Goal: Task Accomplishment & Management: Use online tool/utility

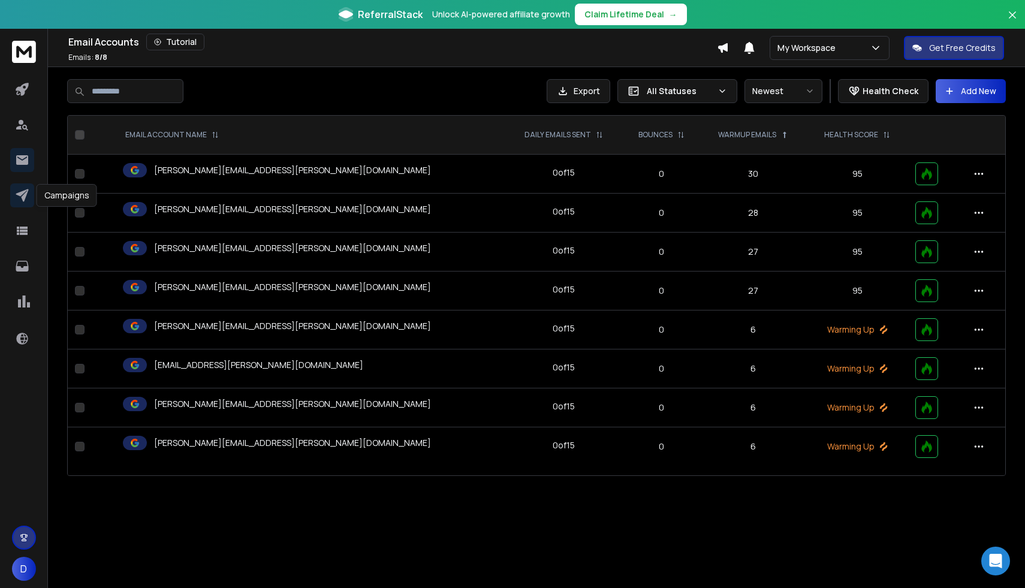
click at [26, 199] on icon at bounding box center [22, 195] width 14 height 14
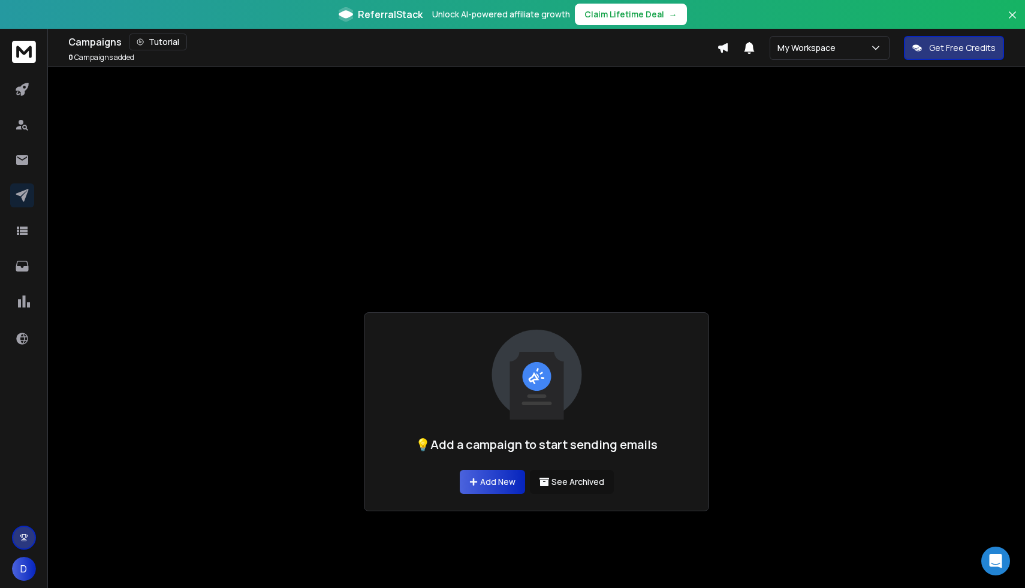
click at [484, 487] on link "Add New" at bounding box center [492, 482] width 65 height 24
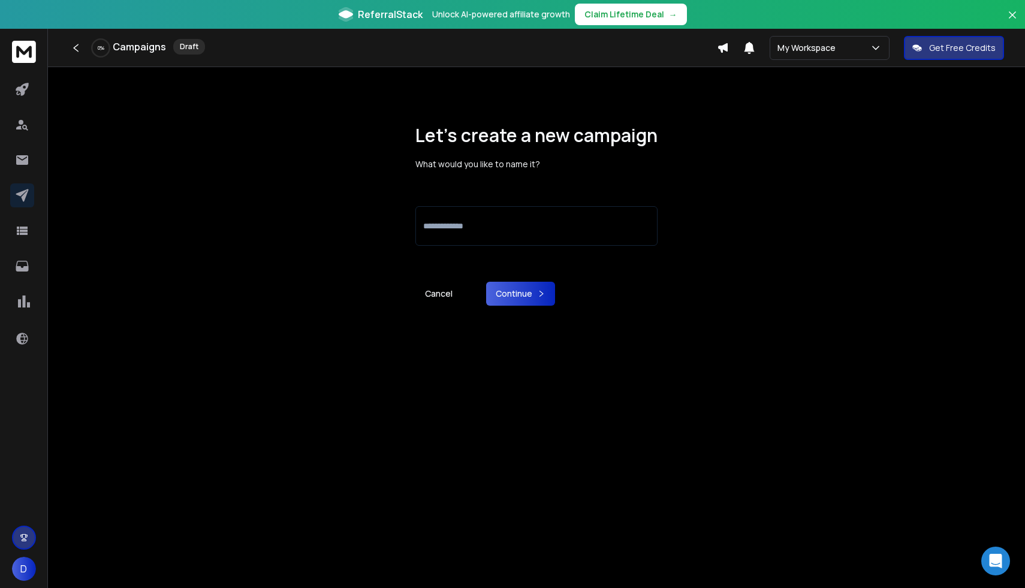
click at [513, 230] on input at bounding box center [536, 226] width 242 height 40
type input "**********"
click at [533, 298] on button "Continue" at bounding box center [520, 294] width 69 height 24
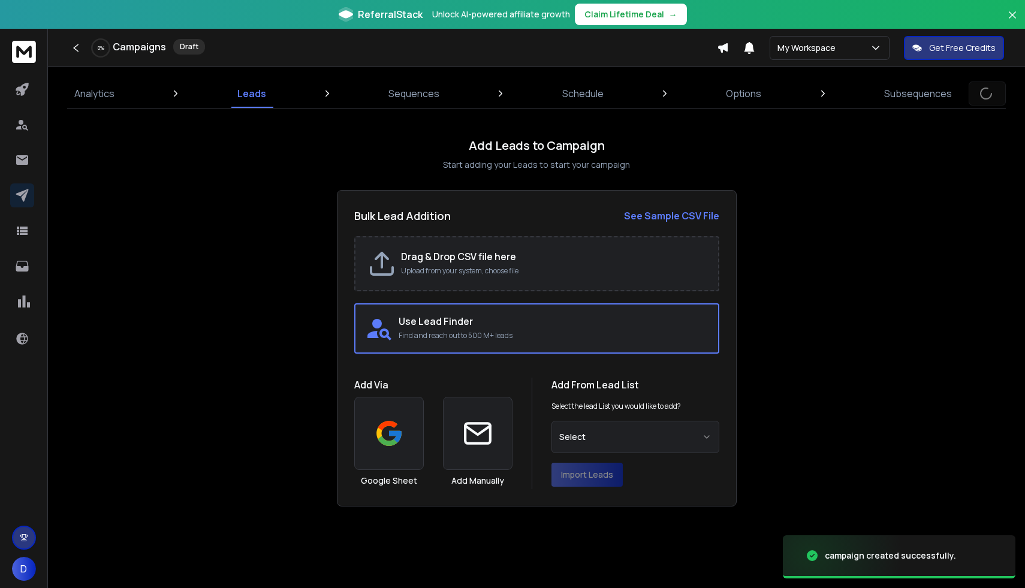
click at [462, 332] on p "Find and reach out to 500 M+ leads" at bounding box center [554, 336] width 310 height 10
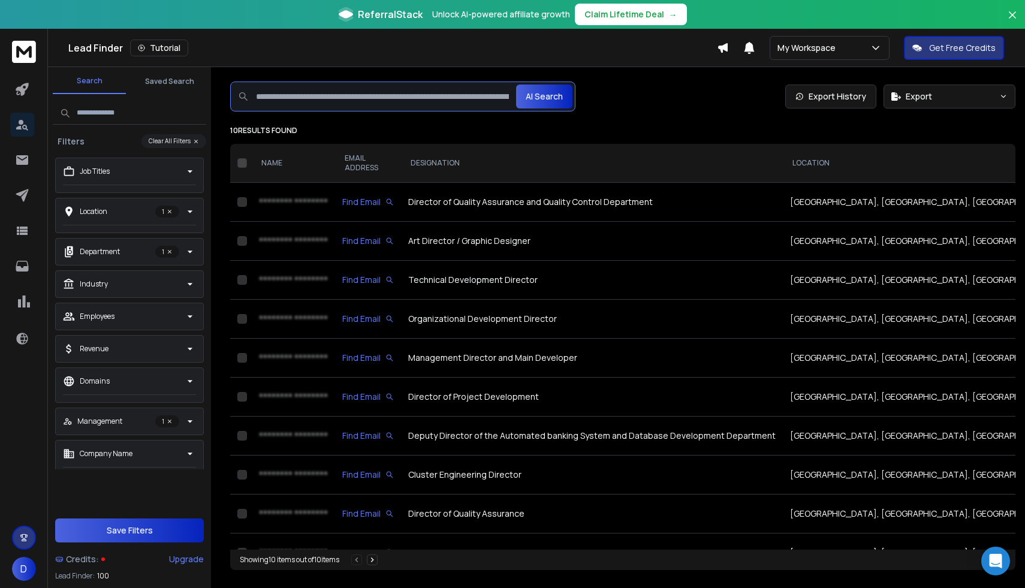
click at [159, 170] on div "Job Titles" at bounding box center [129, 171] width 133 height 12
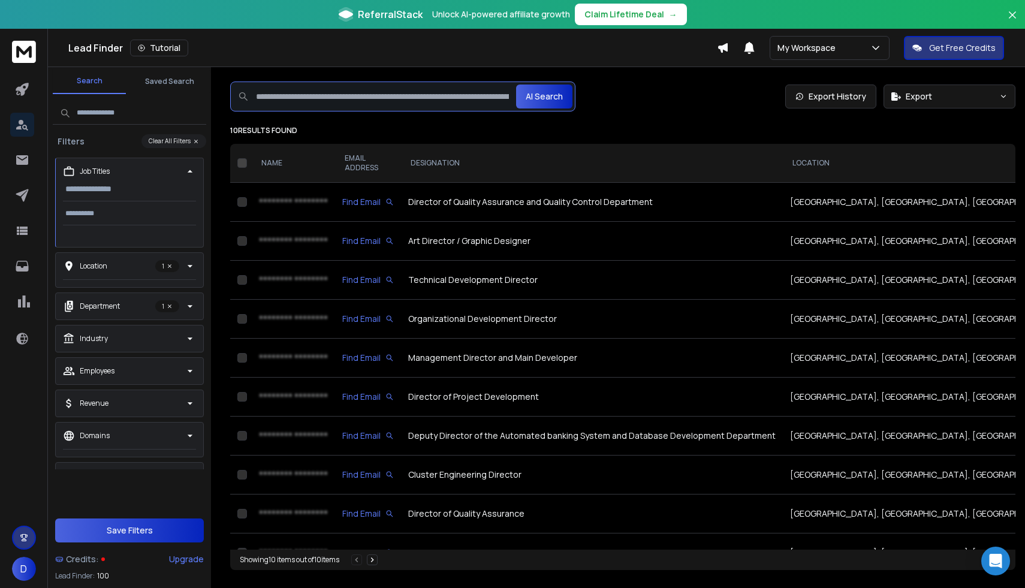
type input "**********"
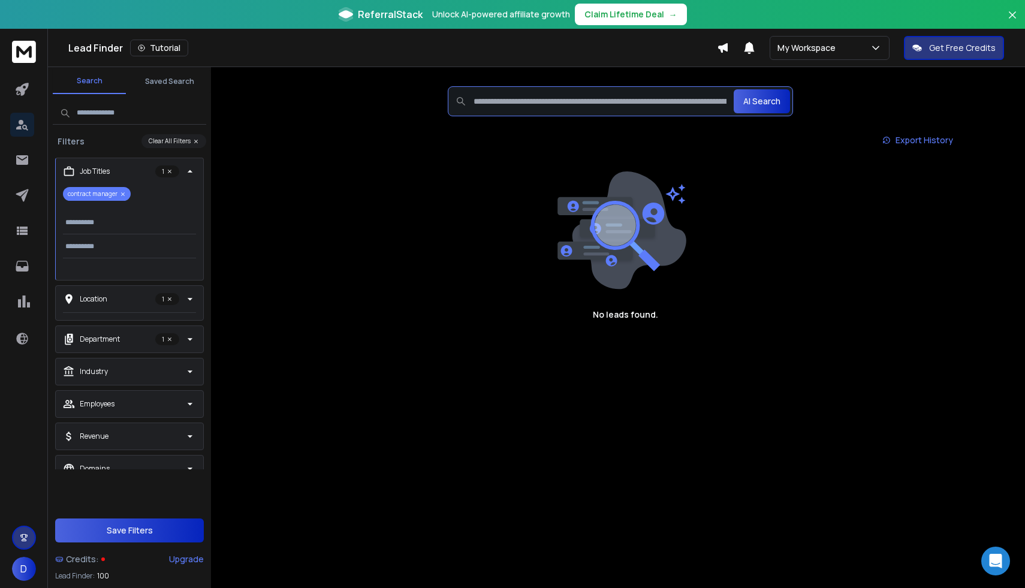
click at [112, 298] on div "Location 1" at bounding box center [129, 299] width 133 height 12
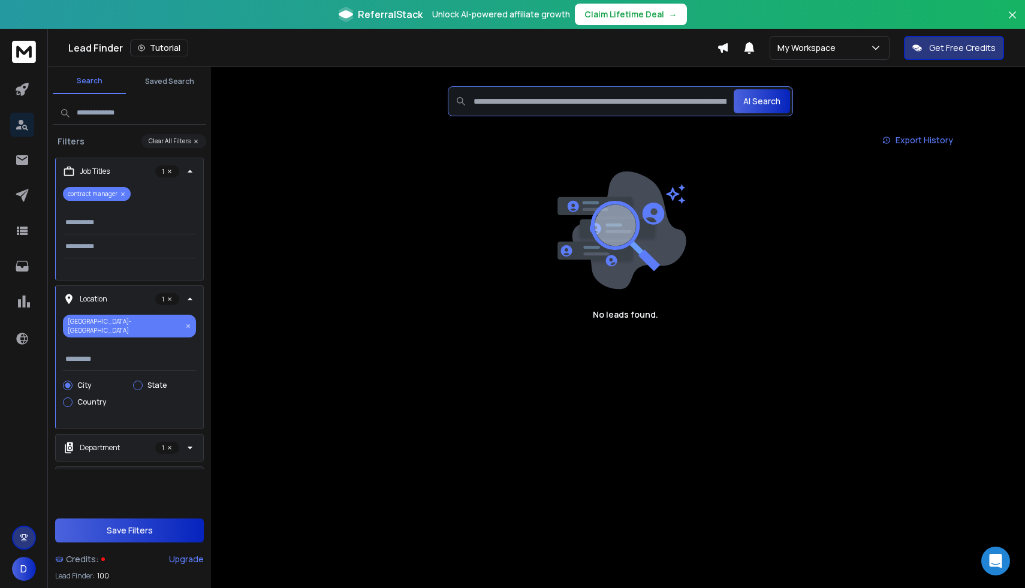
click at [185, 323] on icon at bounding box center [188, 326] width 6 height 6
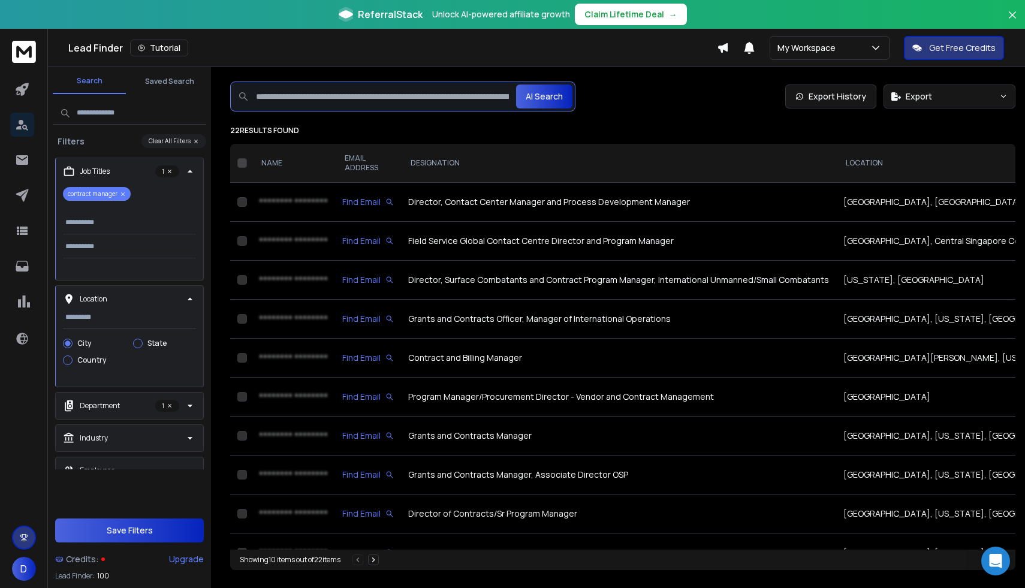
click at [71, 357] on button "Country" at bounding box center [68, 360] width 10 height 10
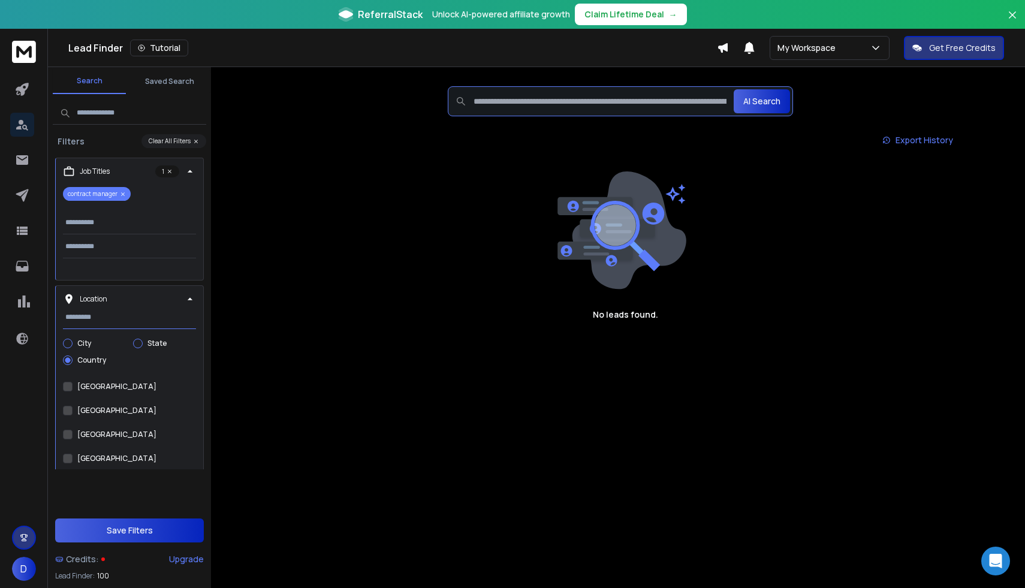
click at [99, 322] on input at bounding box center [129, 317] width 133 height 24
type input "******"
click at [68, 413] on Kingdom "[GEOGRAPHIC_DATA]" at bounding box center [68, 411] width 10 height 10
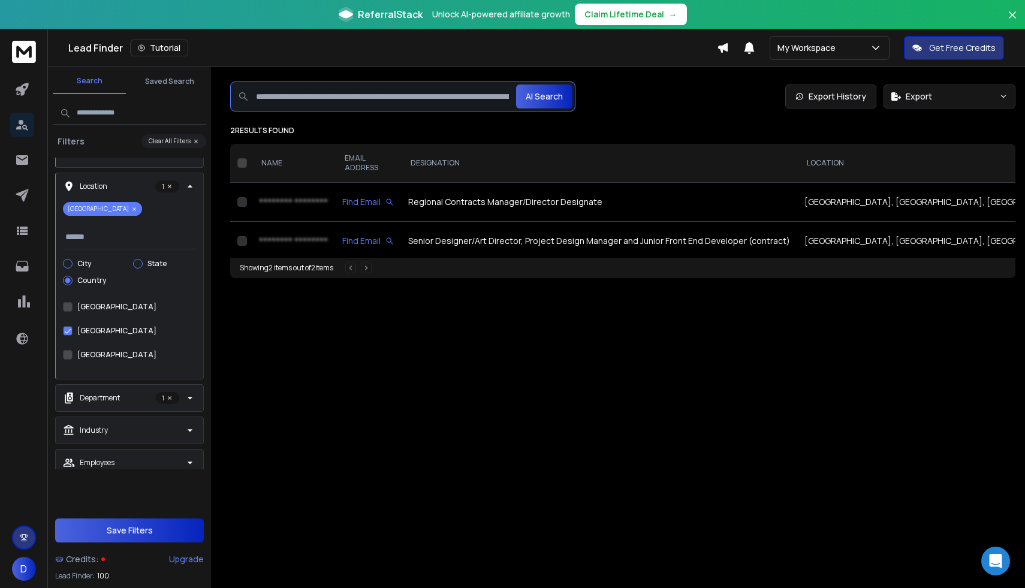
scroll to position [179, 0]
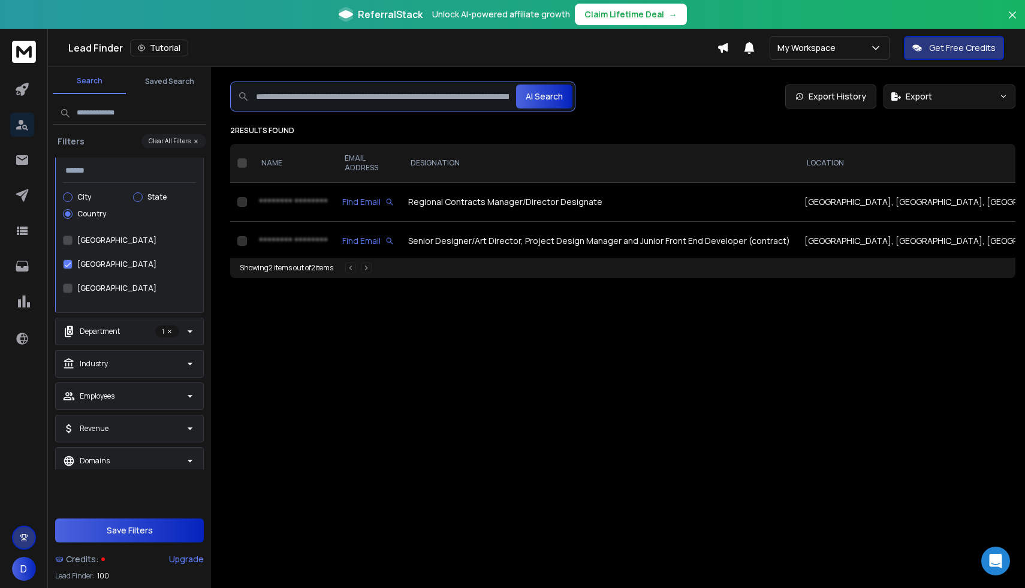
click at [133, 327] on div "Department 1" at bounding box center [129, 331] width 133 height 12
click at [67, 360] on button "Engineering" at bounding box center [68, 359] width 10 height 10
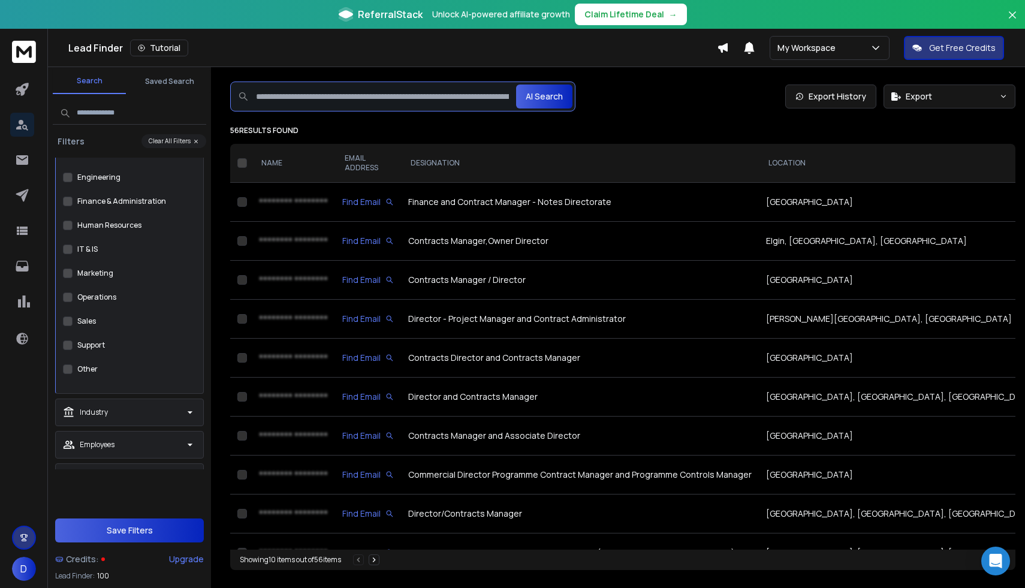
scroll to position [358, 0]
click at [113, 413] on div "Industry" at bounding box center [129, 415] width 133 height 12
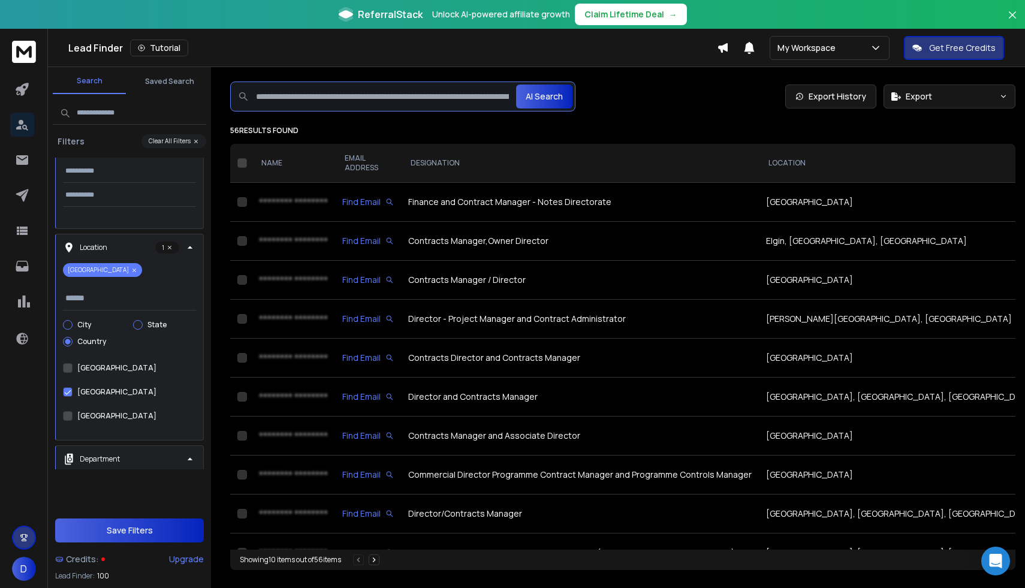
scroll to position [0, 0]
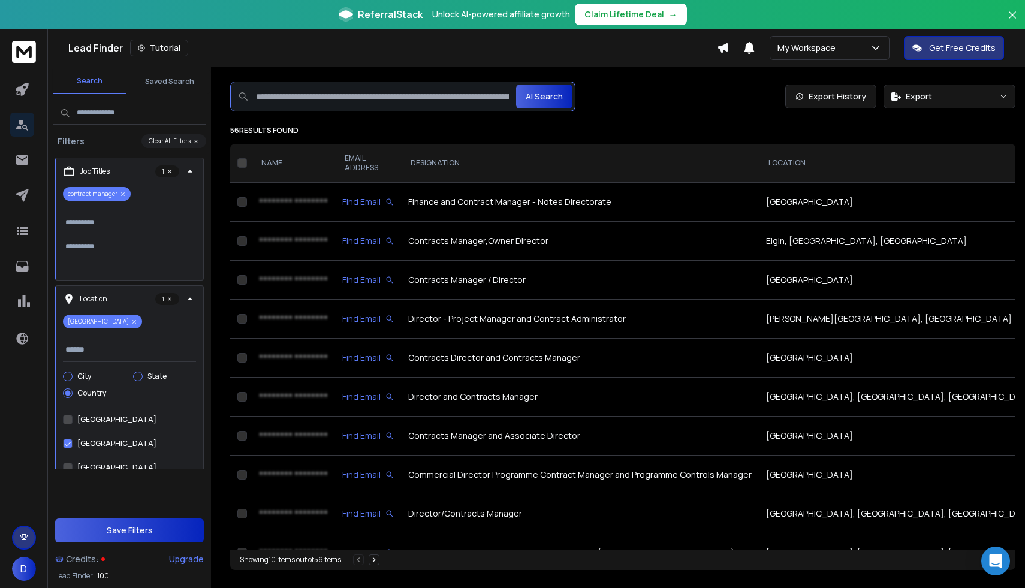
click at [98, 224] on input at bounding box center [129, 222] width 133 height 24
type input "**********"
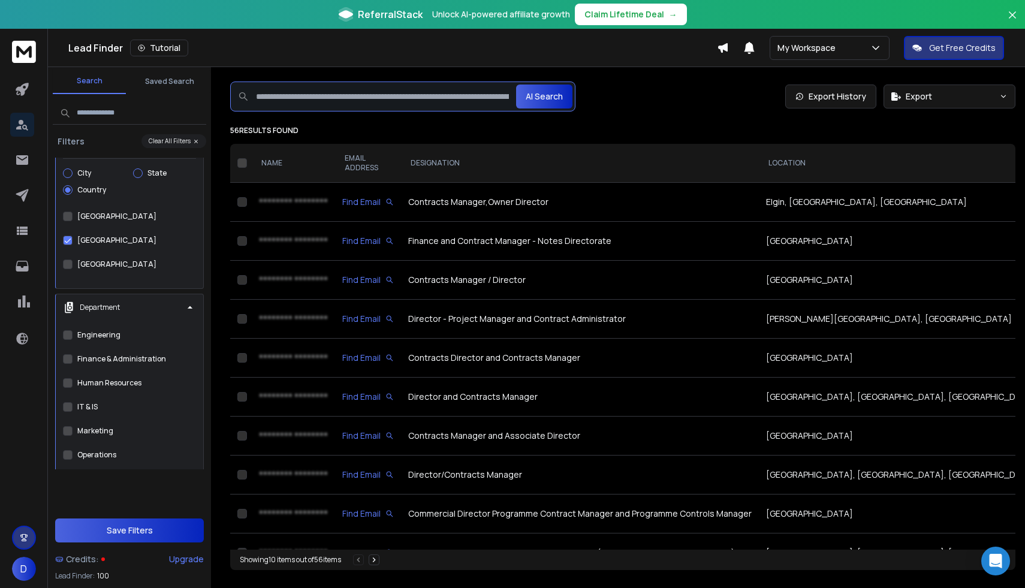
scroll to position [249, 0]
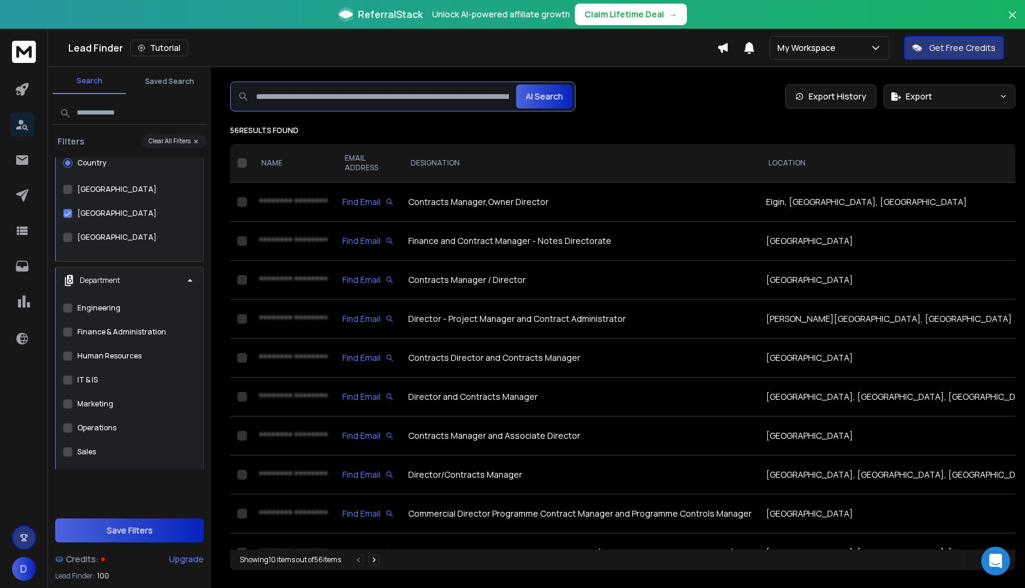
click at [67, 312] on button "Engineering" at bounding box center [68, 308] width 10 height 10
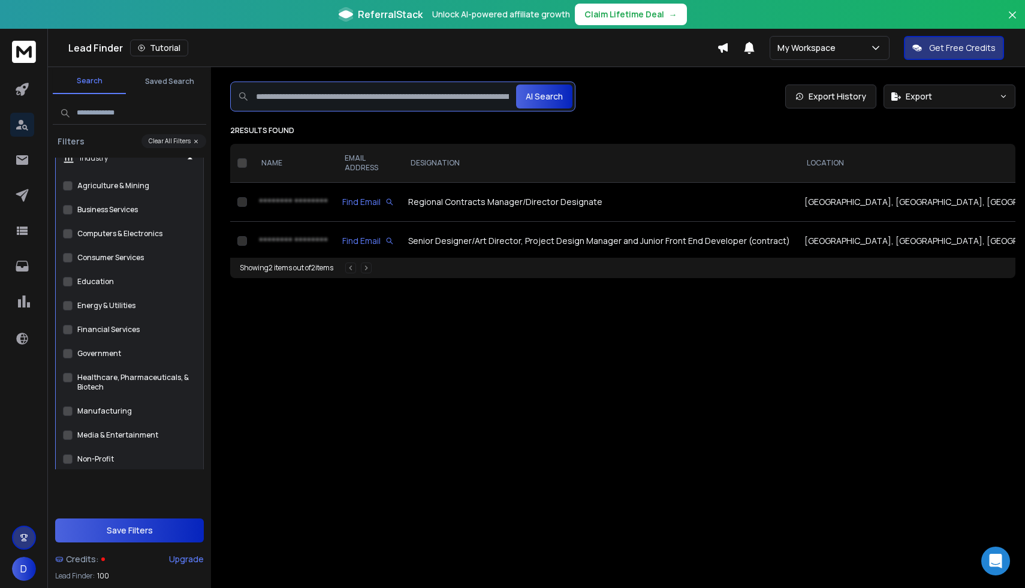
scroll to position [647, 0]
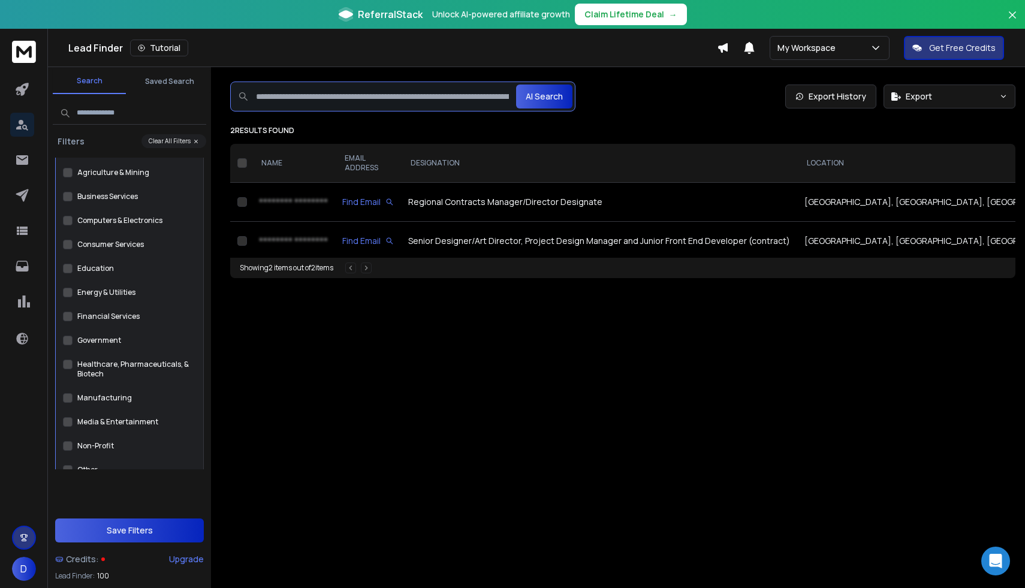
click at [167, 83] on button "Saved Search" at bounding box center [169, 82] width 73 height 24
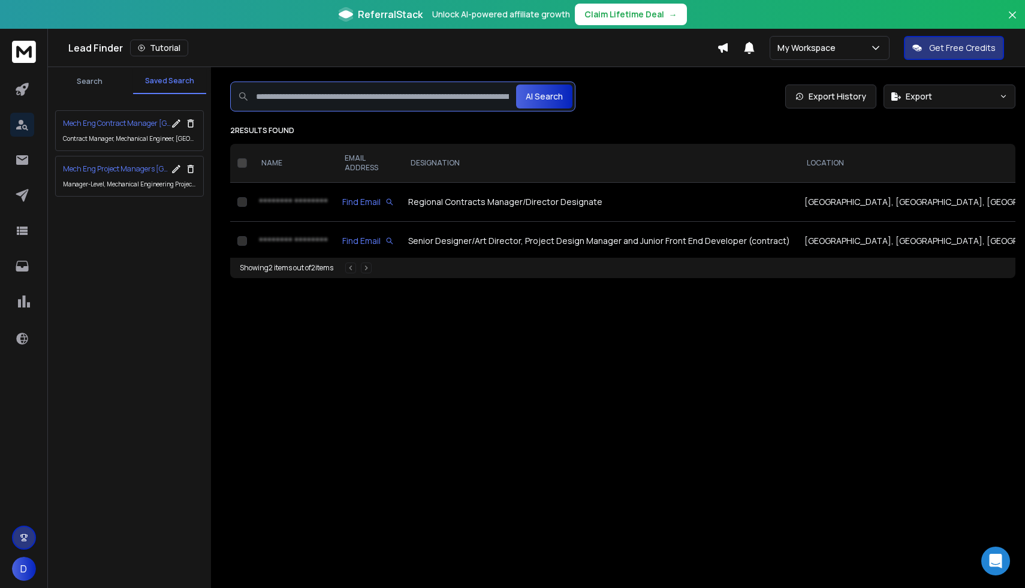
click at [133, 123] on p "Mech Eng Contract Manager [GEOGRAPHIC_DATA]" at bounding box center [117, 124] width 108 height 10
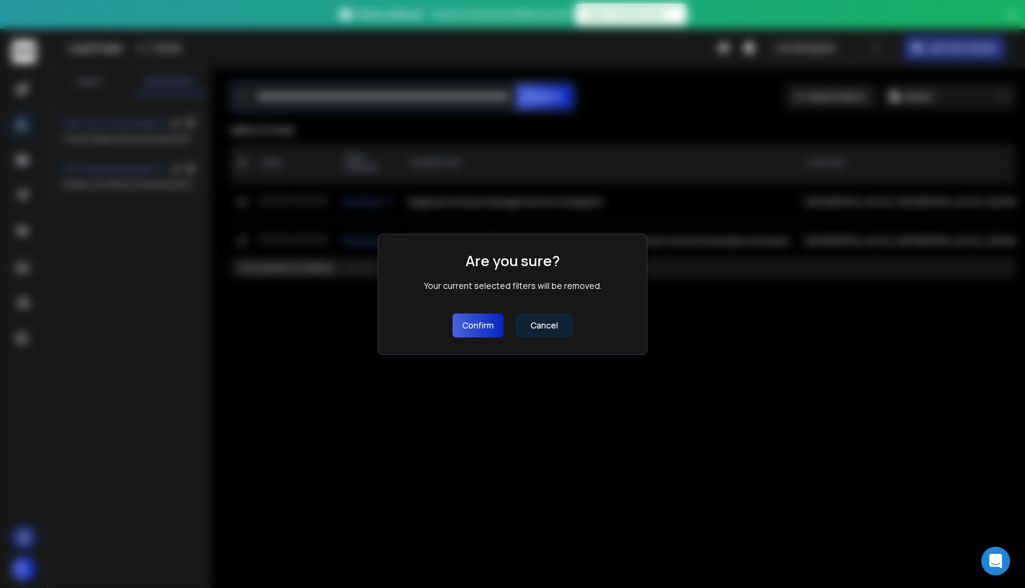
click at [491, 331] on button "Confirm" at bounding box center [477, 325] width 51 height 24
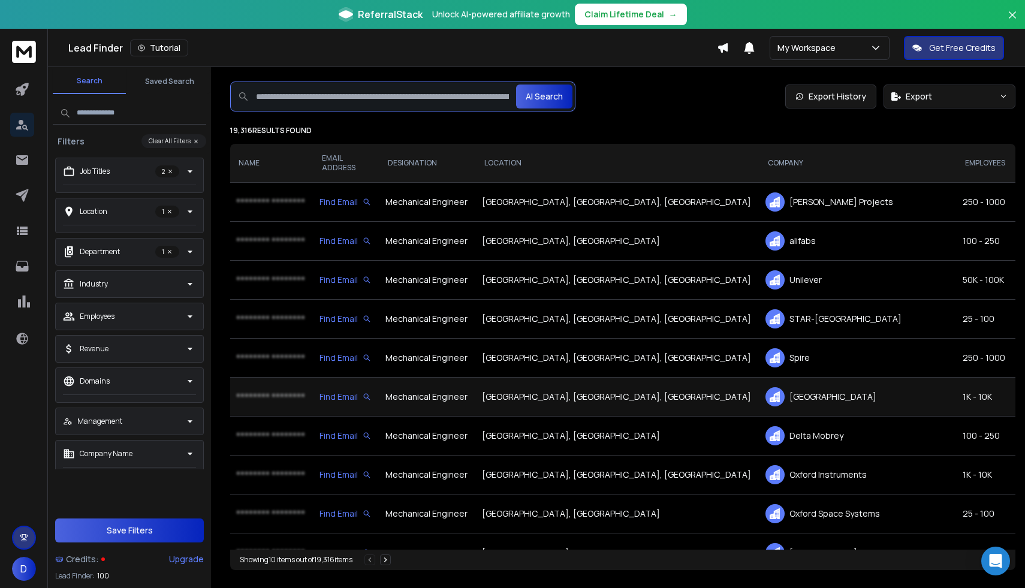
scroll to position [0, 0]
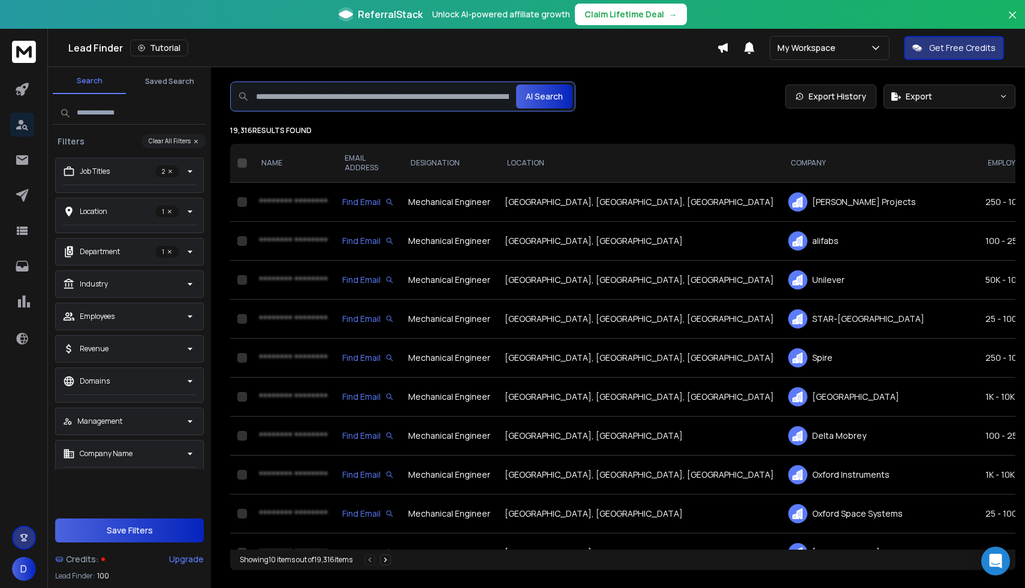
click at [193, 171] on div "Job Titles 2" at bounding box center [129, 175] width 149 height 35
click at [188, 171] on icon at bounding box center [190, 171] width 5 height 2
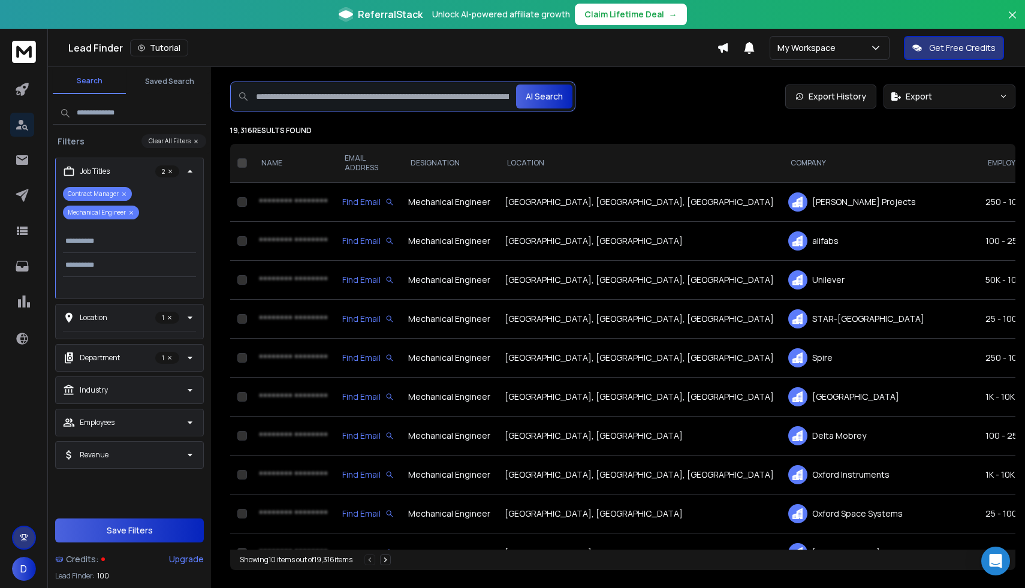
click at [129, 213] on icon at bounding box center [131, 213] width 6 height 6
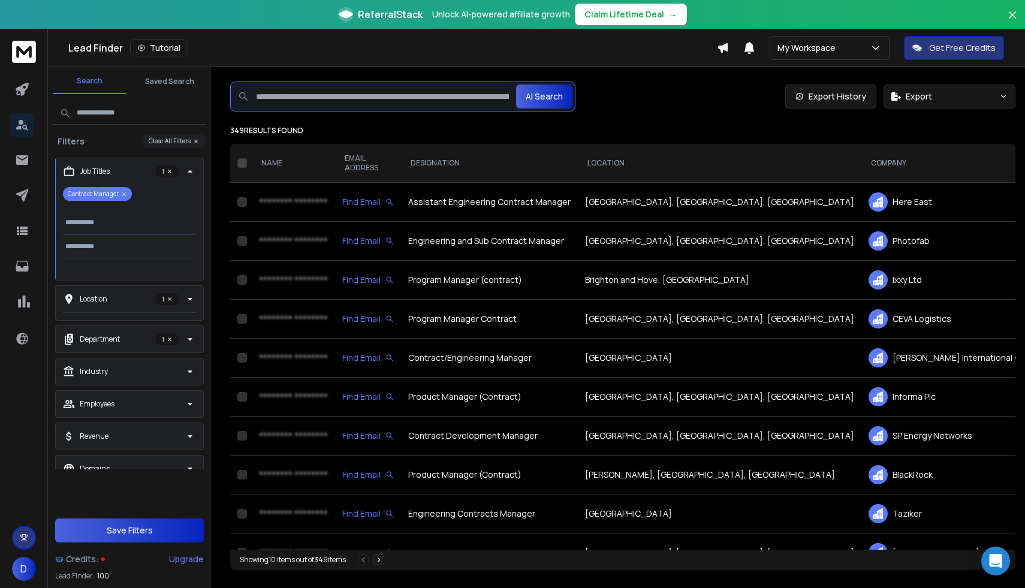
click at [93, 227] on input at bounding box center [129, 222] width 133 height 24
type input "*******"
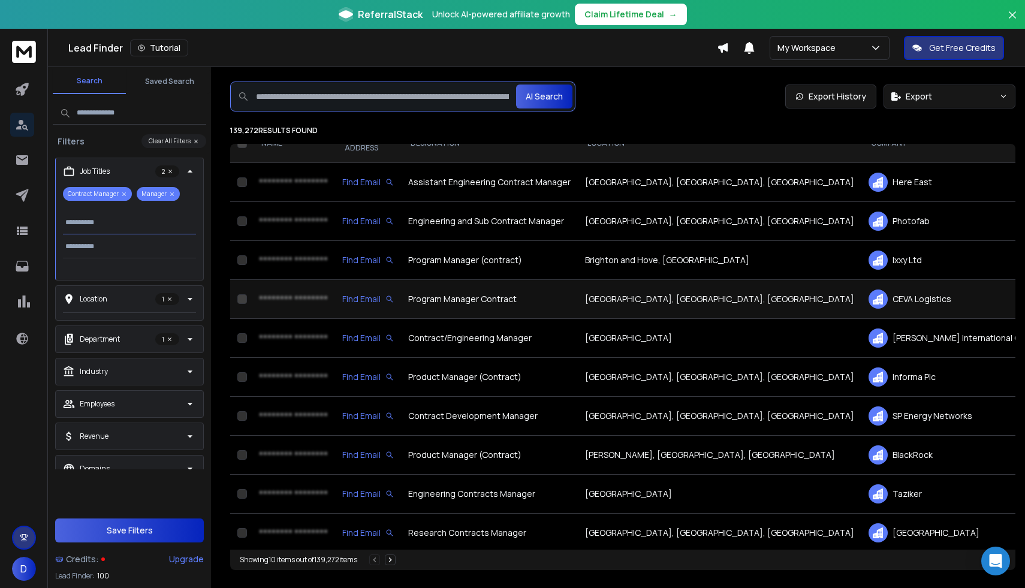
scroll to position [18, 0]
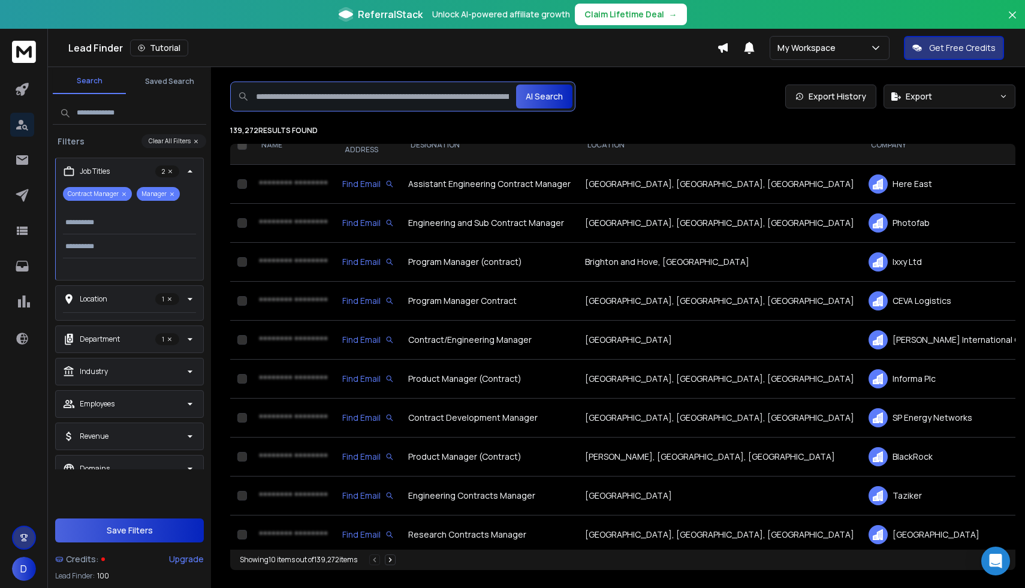
click at [654, 69] on div "AI Search Export History Export 139,272 results found NAME EMAIL ADDRESS DESIGN…" at bounding box center [536, 79] width 977 height 24
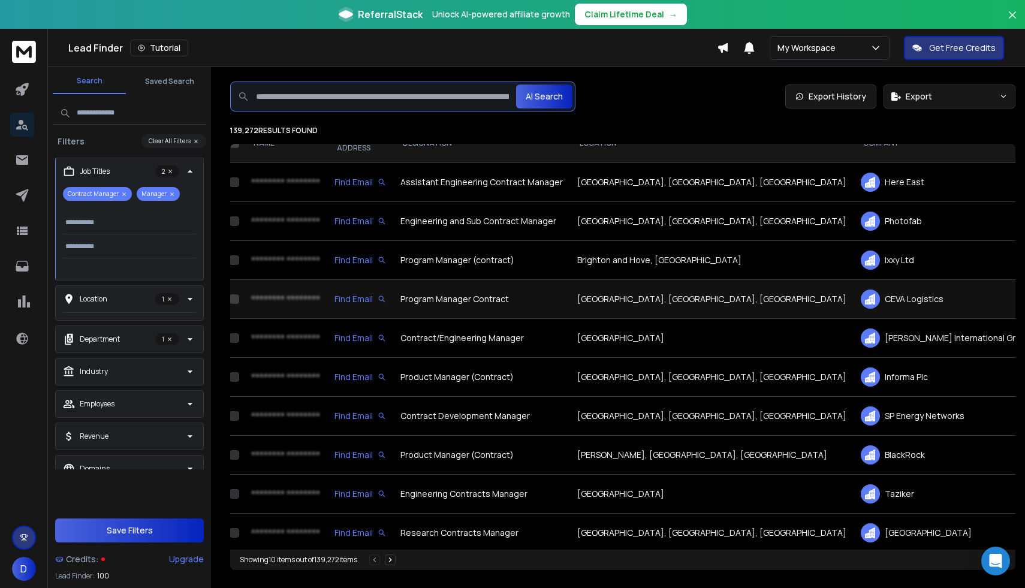
scroll to position [20, 0]
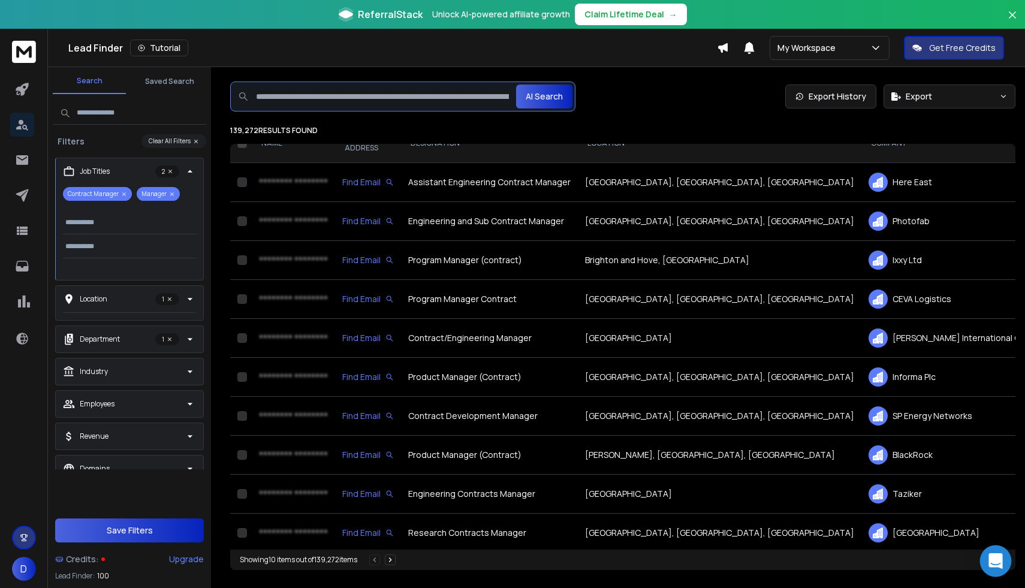
click at [1004, 562] on div "Open Intercom Messenger" at bounding box center [996, 561] width 32 height 32
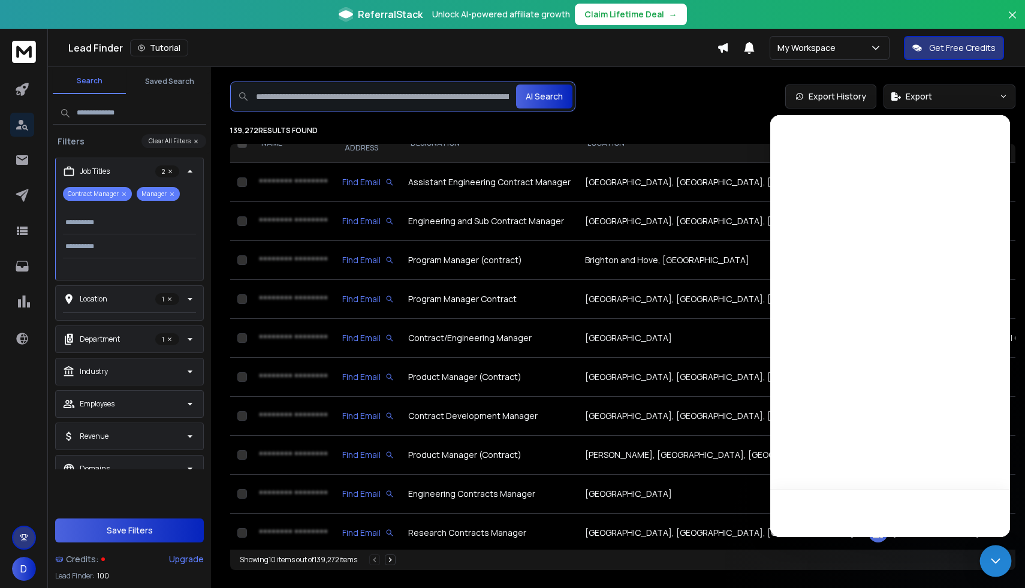
scroll to position [0, 0]
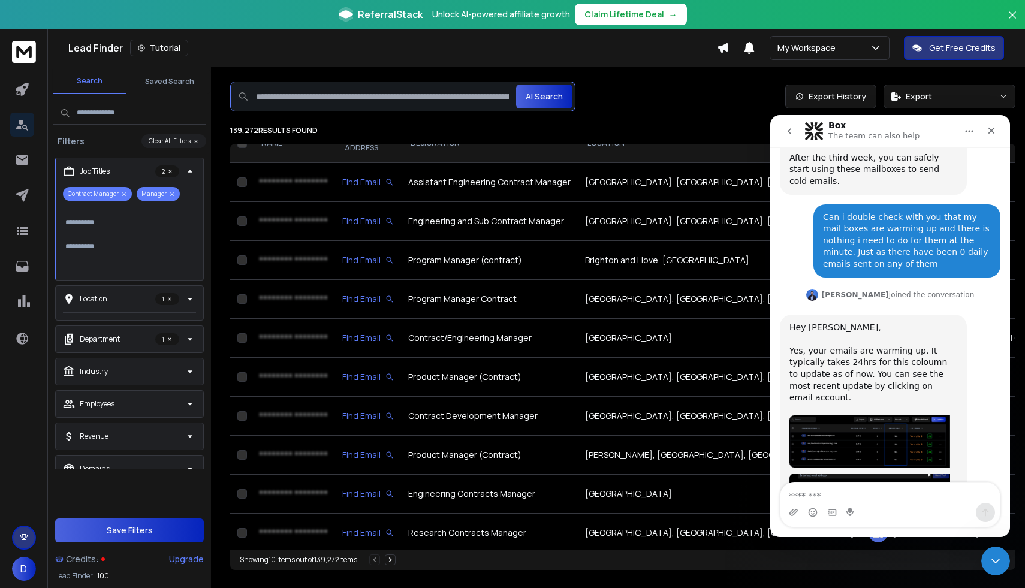
scroll to position [885, 0]
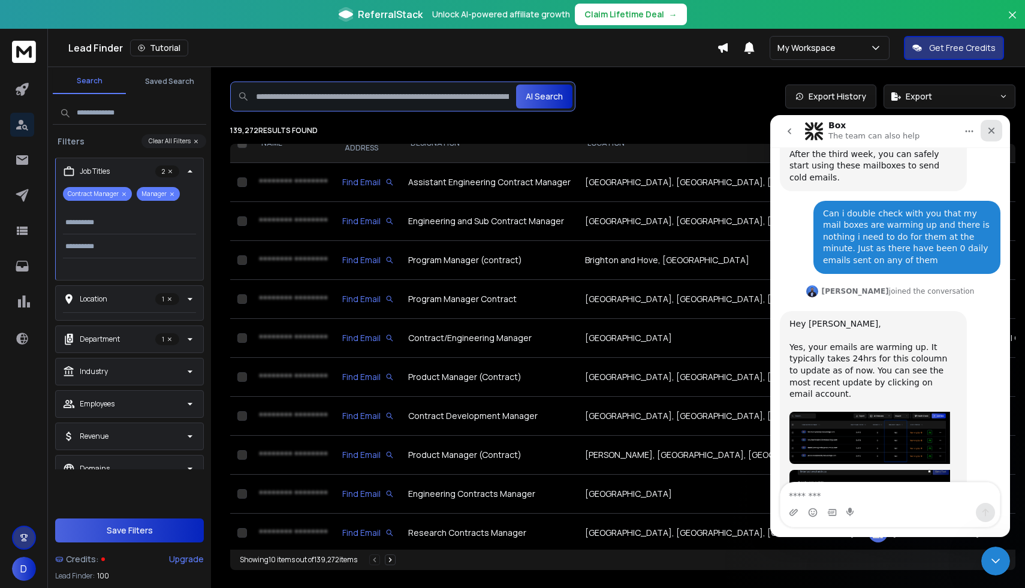
click at [992, 131] on icon "Close" at bounding box center [991, 131] width 7 height 7
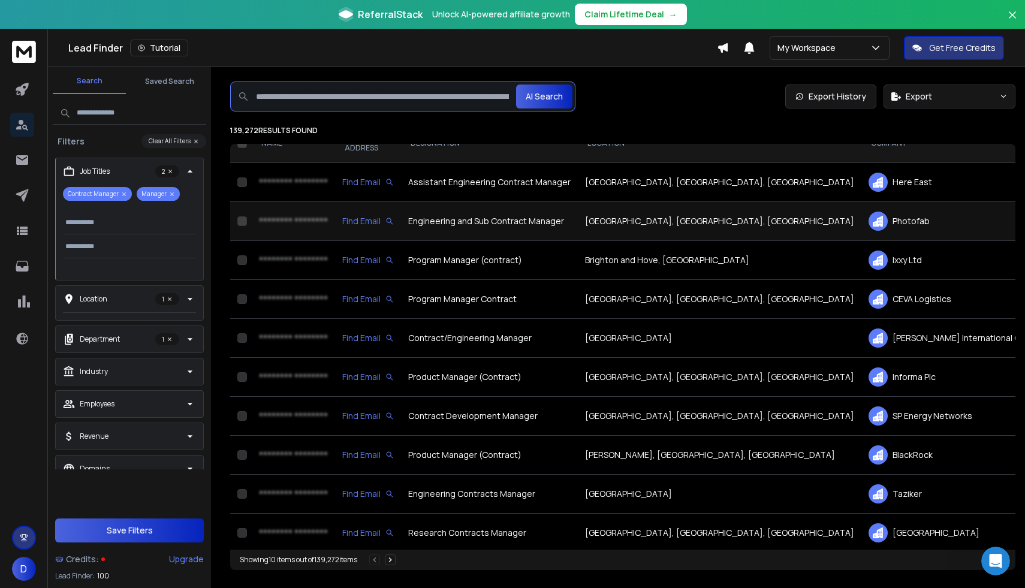
click at [361, 226] on div "Find Email" at bounding box center [368, 221] width 52 height 12
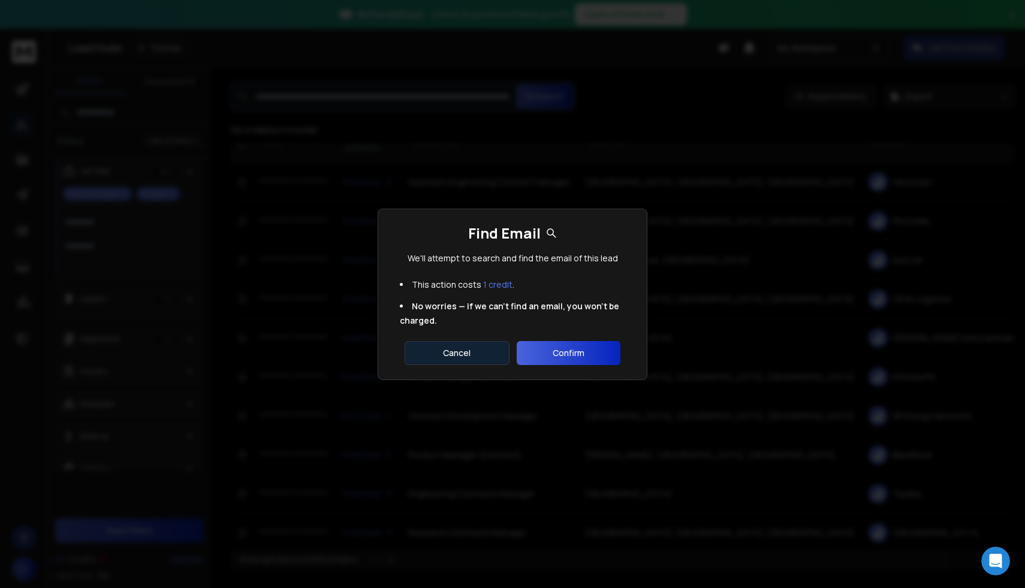
click at [463, 350] on button "Cancel" at bounding box center [457, 353] width 105 height 24
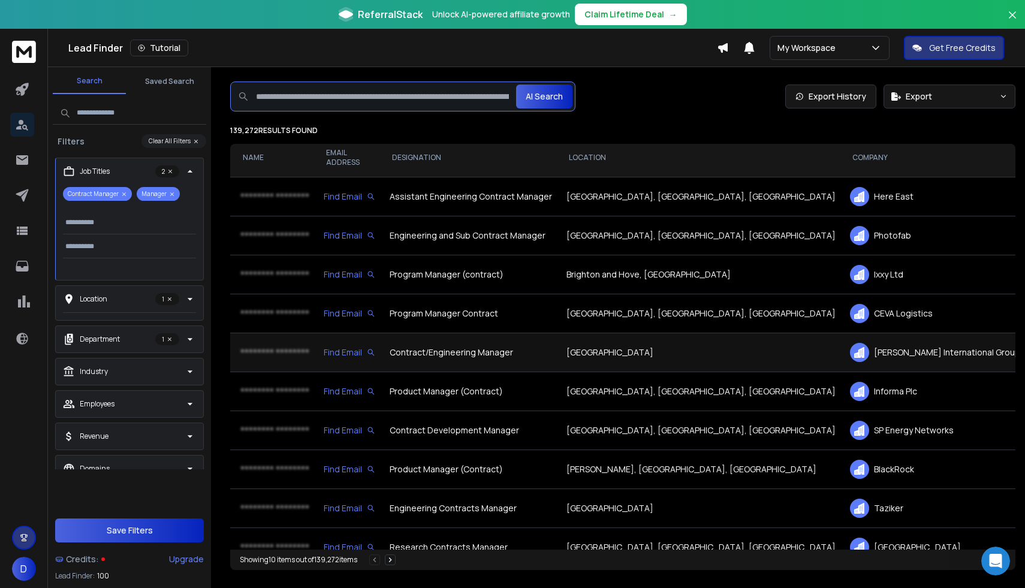
scroll to position [5, 0]
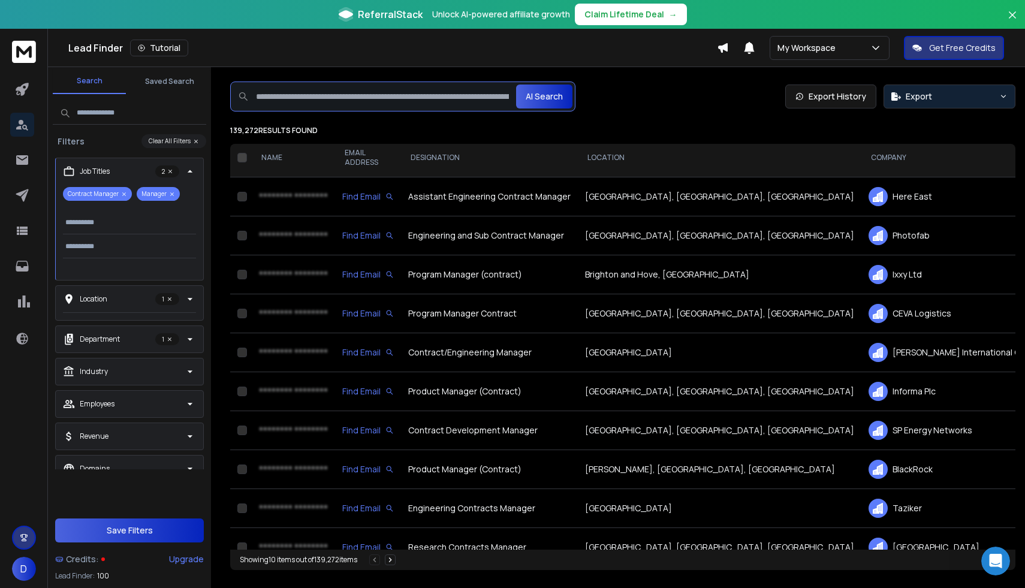
click at [934, 101] on div "Export" at bounding box center [942, 96] width 103 height 12
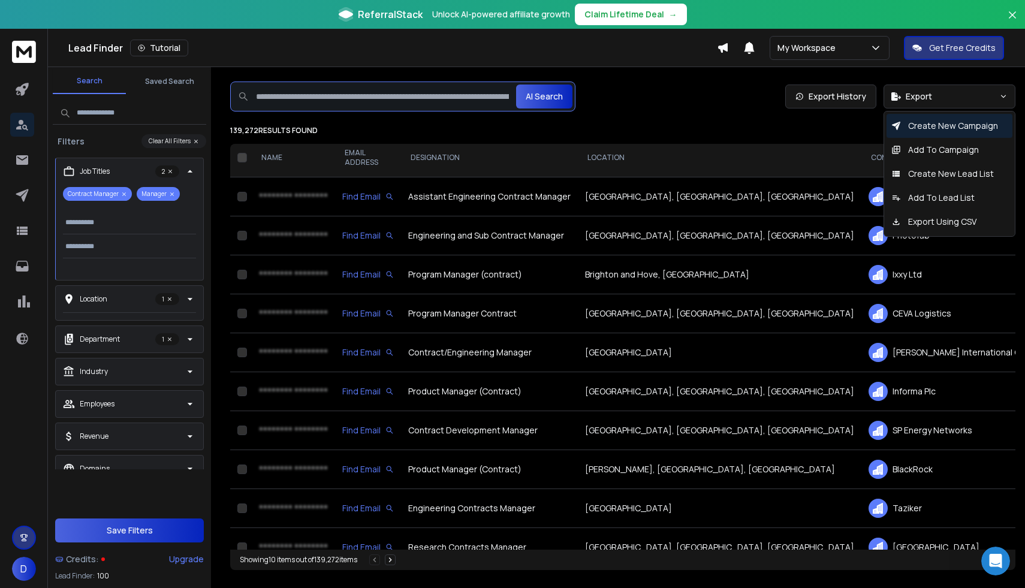
click at [728, 98] on div "AI Search Export History Export" at bounding box center [622, 97] width 785 height 30
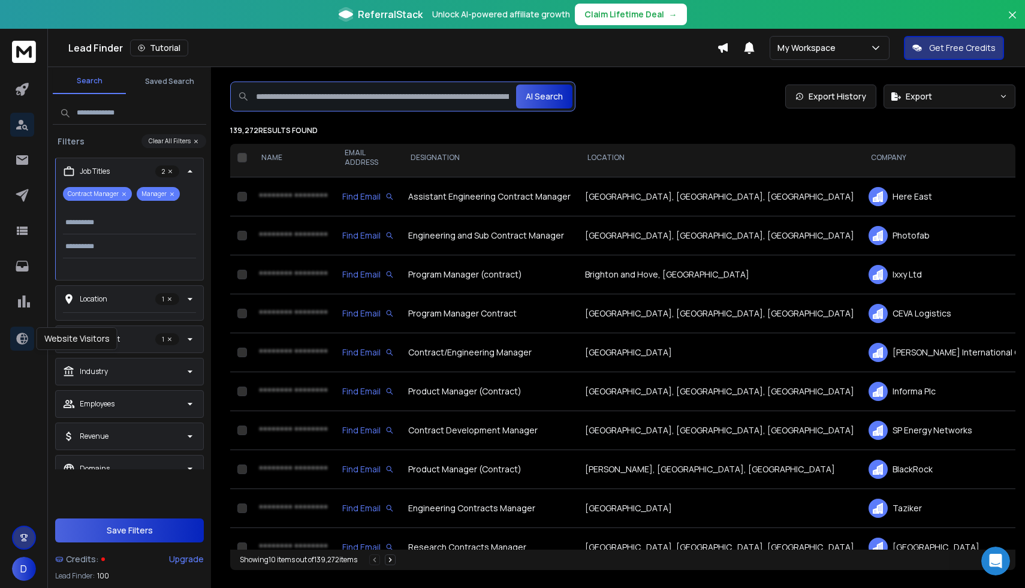
click at [29, 342] on link at bounding box center [22, 339] width 24 height 24
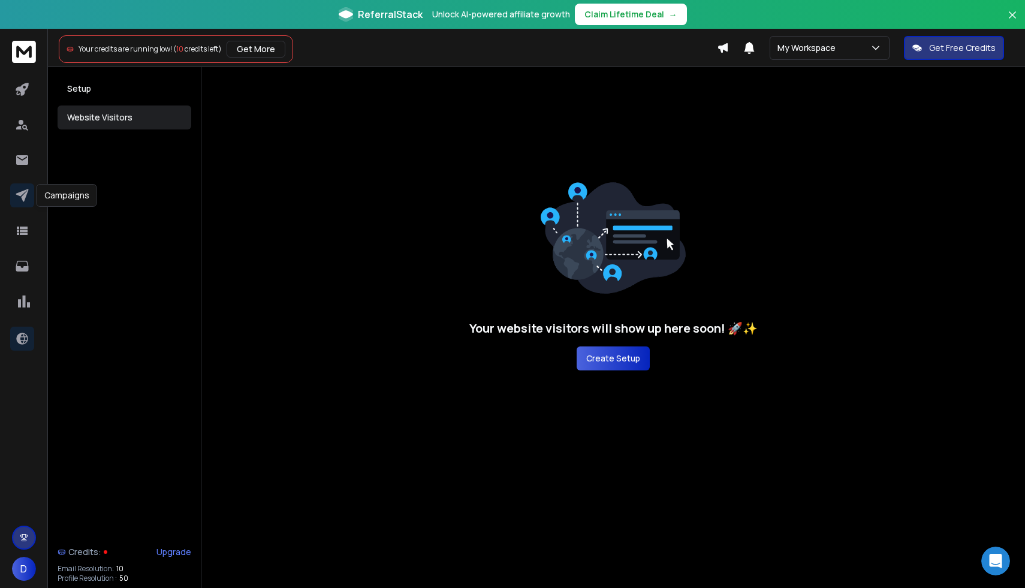
click at [28, 199] on icon at bounding box center [22, 195] width 14 height 14
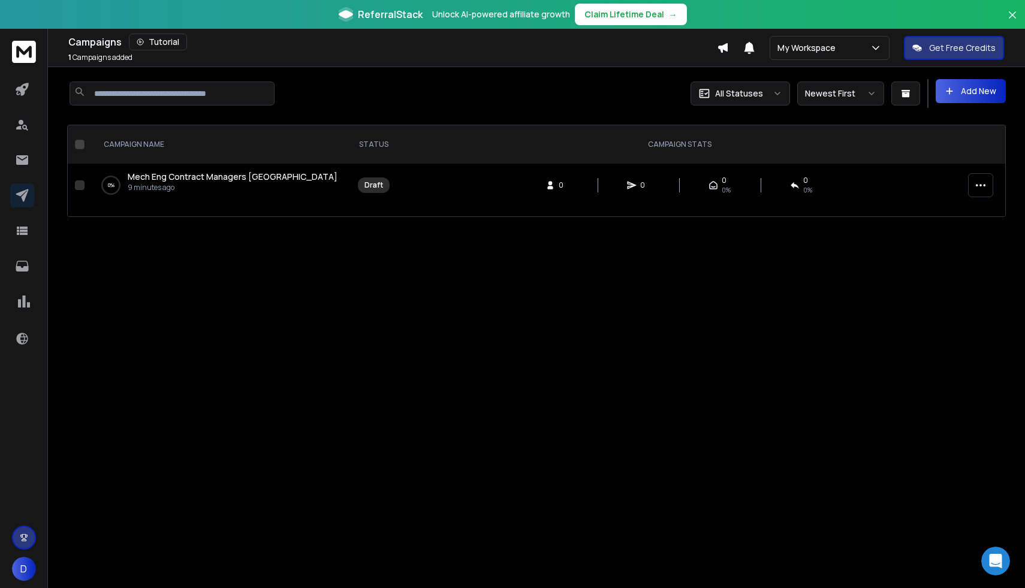
click at [219, 177] on span "Mech Eng Contract Managers [GEOGRAPHIC_DATA]" at bounding box center [233, 176] width 210 height 11
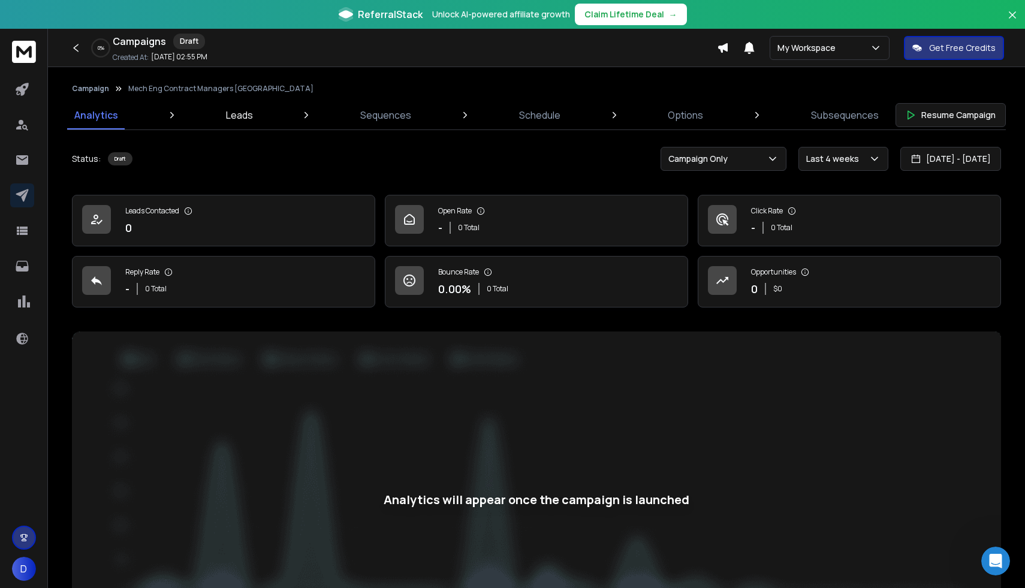
click at [246, 116] on p "Leads" at bounding box center [239, 115] width 27 height 14
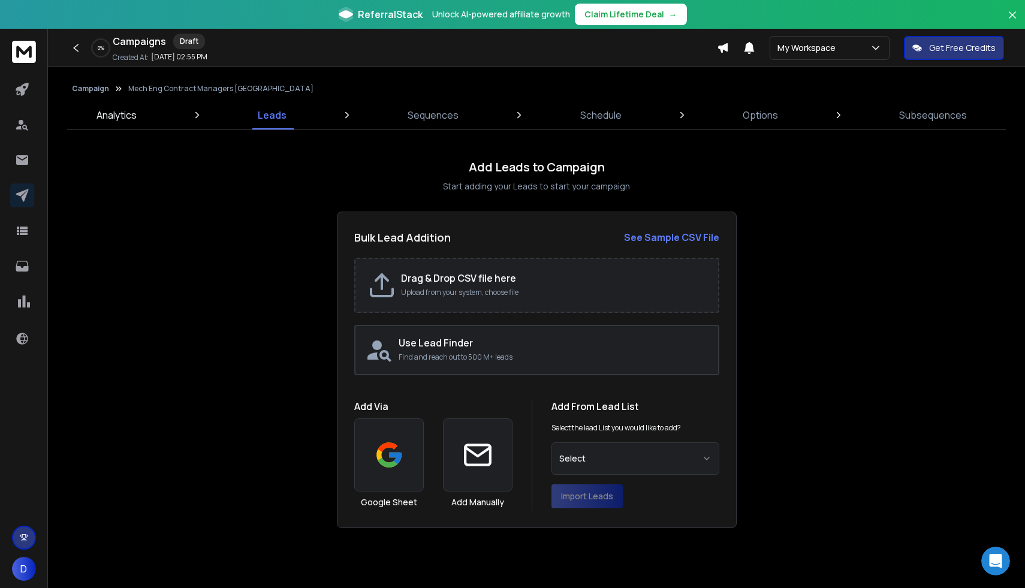
click at [134, 111] on p "Analytics" at bounding box center [116, 115] width 40 height 14
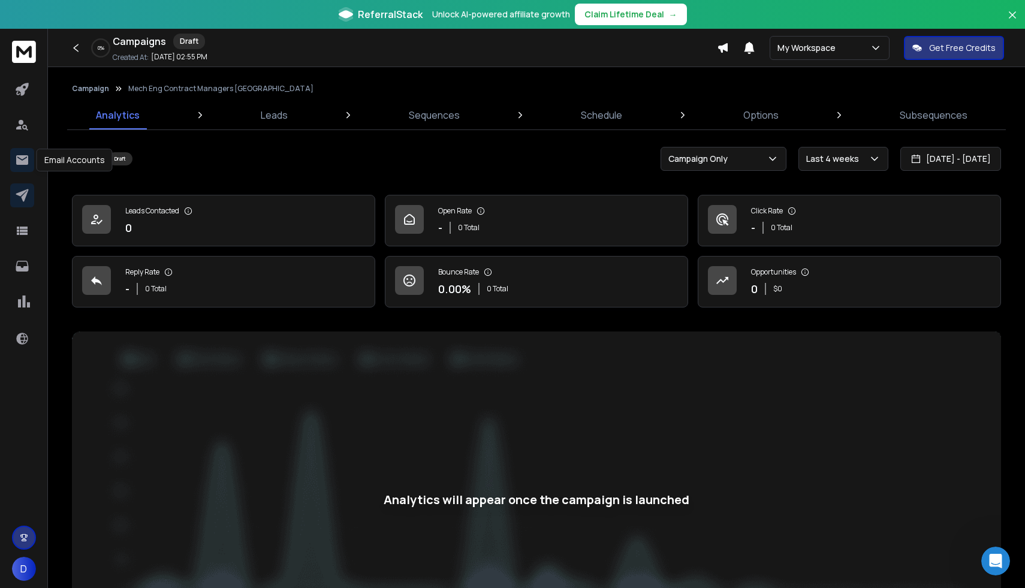
click at [23, 164] on icon at bounding box center [22, 160] width 12 height 10
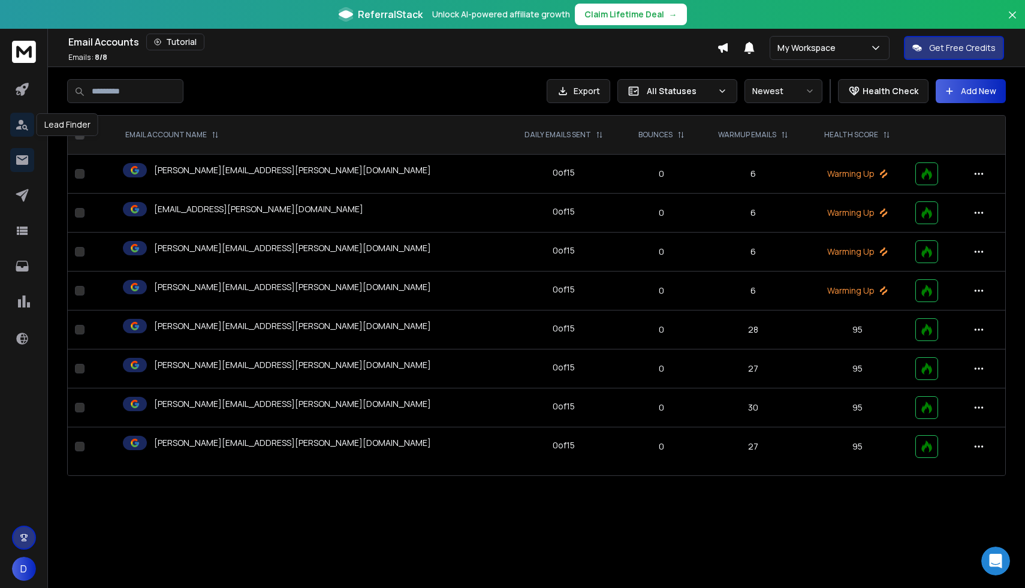
click at [26, 127] on icon at bounding box center [22, 124] width 14 height 14
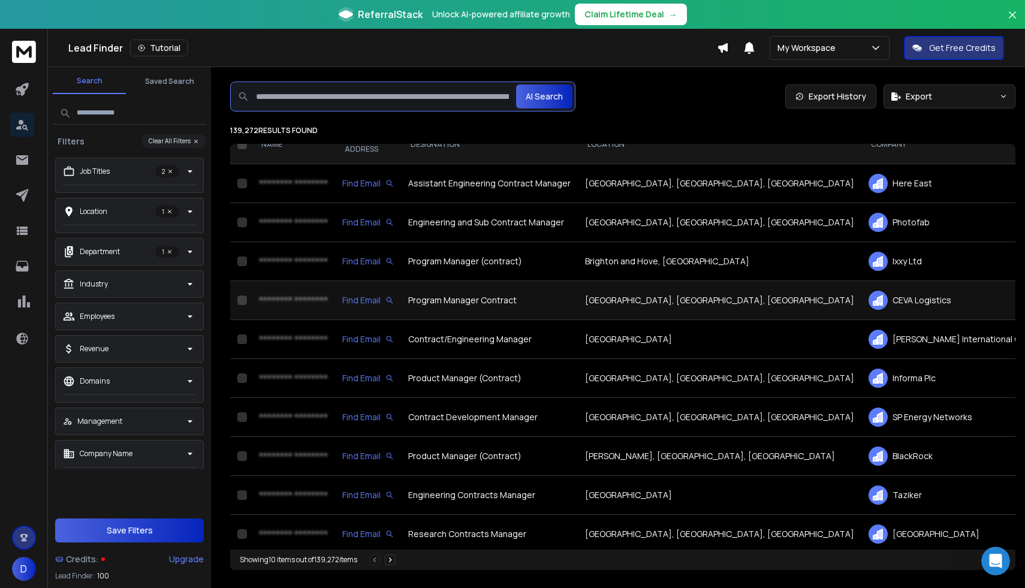
scroll to position [20, 0]
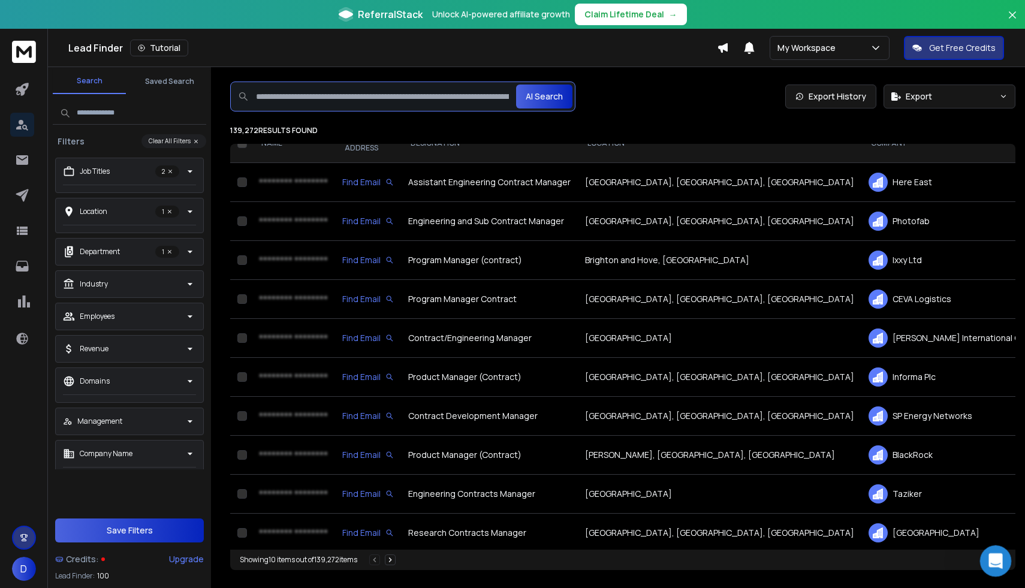
click at [1000, 572] on div "Open Intercom Messenger" at bounding box center [994, 559] width 40 height 40
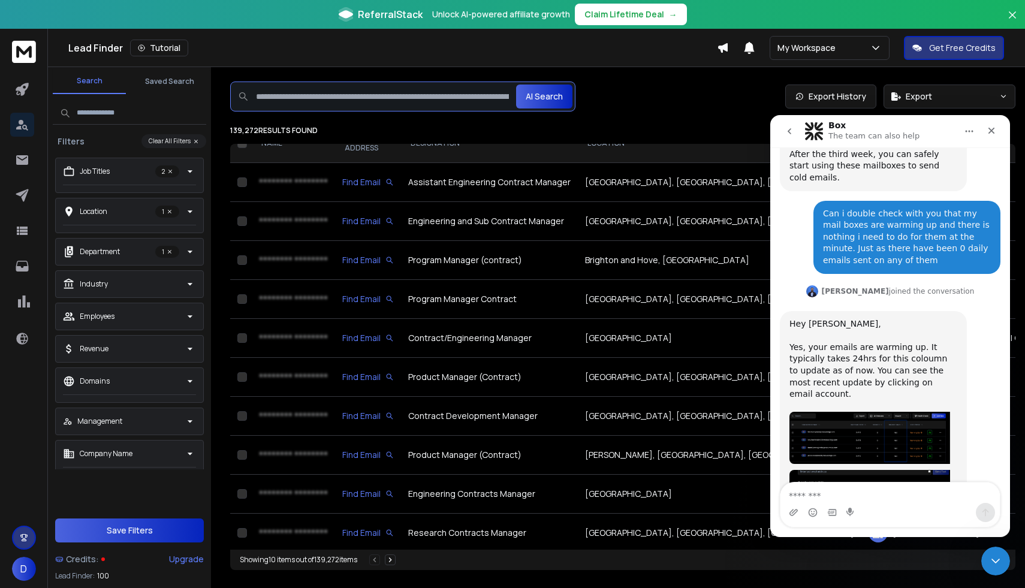
scroll to position [885, 0]
click at [849, 508] on icon "Start recording" at bounding box center [849, 512] width 7 height 8
click at [841, 490] on textarea "Message…" at bounding box center [889, 492] width 219 height 20
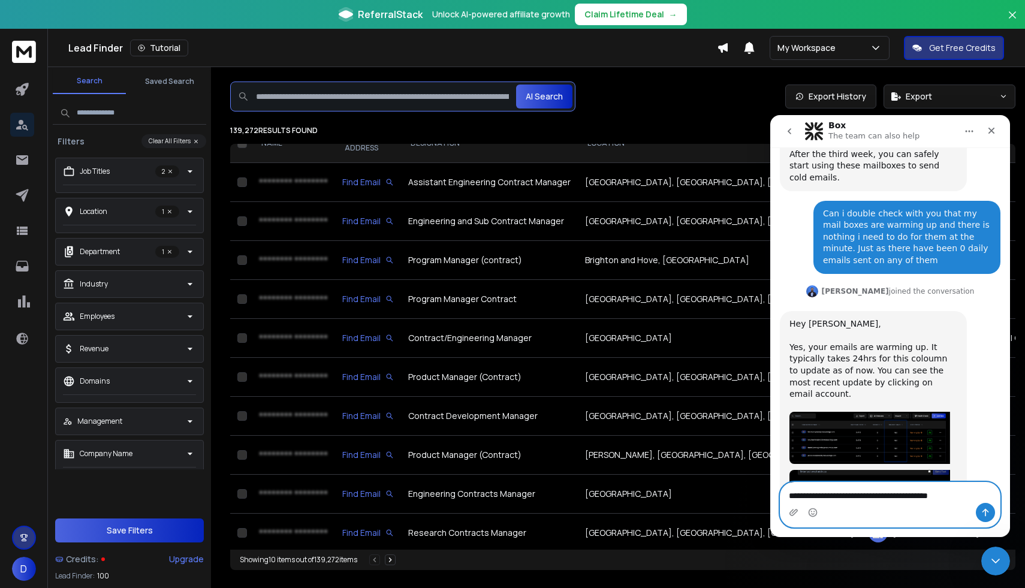
type textarea "**********"
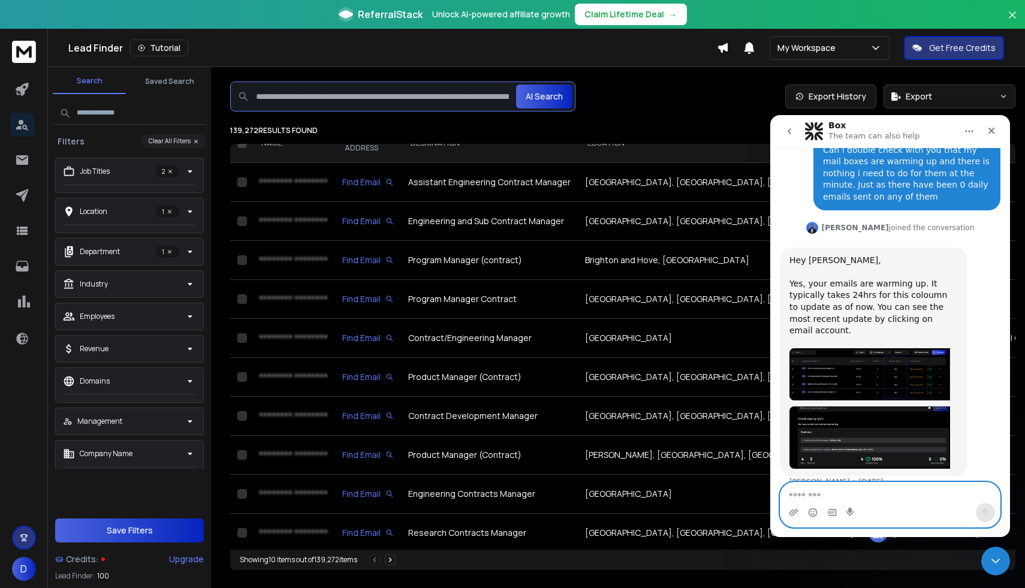
scroll to position [948, 0]
click at [661, 111] on div "AI Search Export History Export" at bounding box center [622, 97] width 785 height 30
click at [811, 492] on textarea "Message…" at bounding box center [889, 492] width 219 height 20
type textarea "**********"
